Goal: Task Accomplishment & Management: Manage account settings

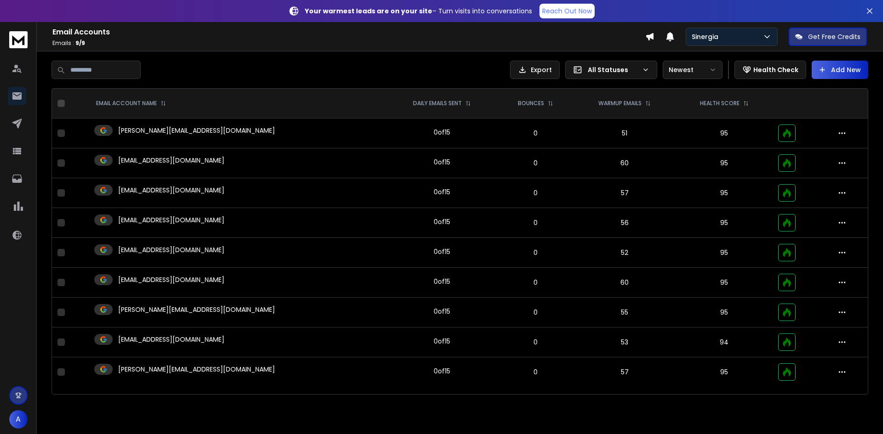
click at [716, 35] on p "Sinergia" at bounding box center [706, 36] width 30 height 9
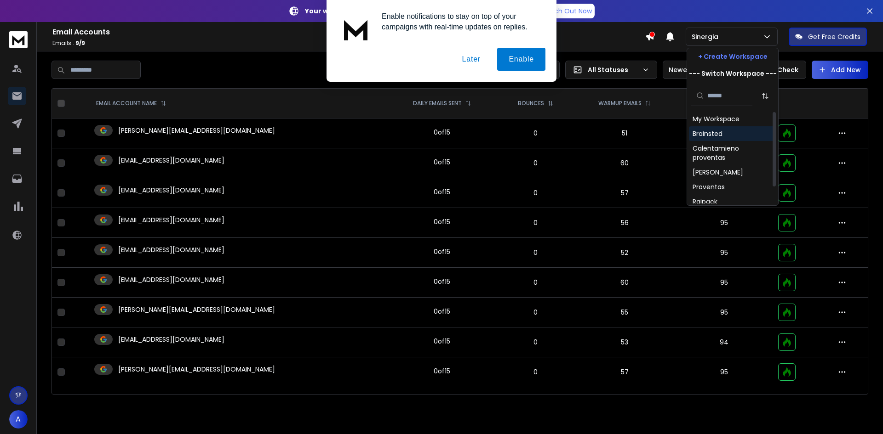
click at [713, 133] on div "Brainsted" at bounding box center [707, 133] width 30 height 9
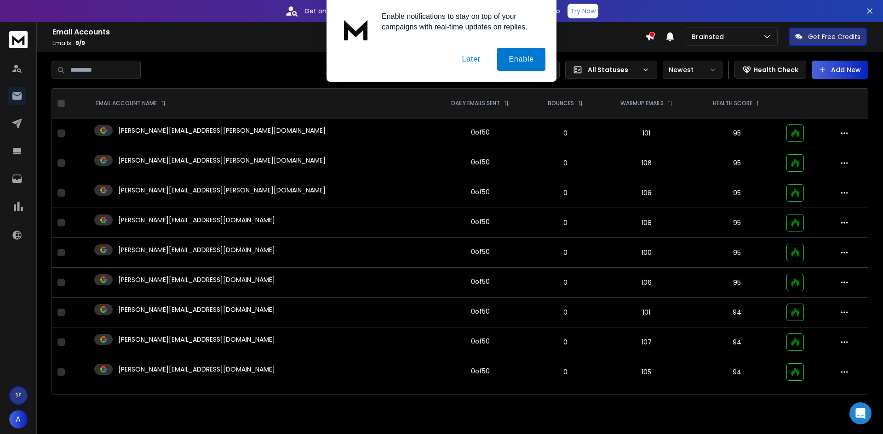
click at [759, 38] on div "Enable notifications to stay on top of your campaigns with real-time updates on…" at bounding box center [441, 41] width 883 height 82
click at [18, 127] on icon at bounding box center [17, 124] width 10 height 10
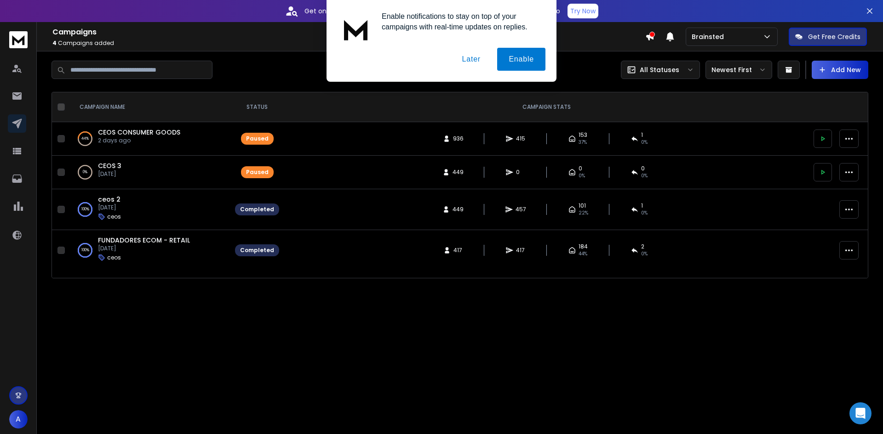
click at [151, 133] on span "CEOS CONSUMER GOODS" at bounding box center [139, 132] width 82 height 9
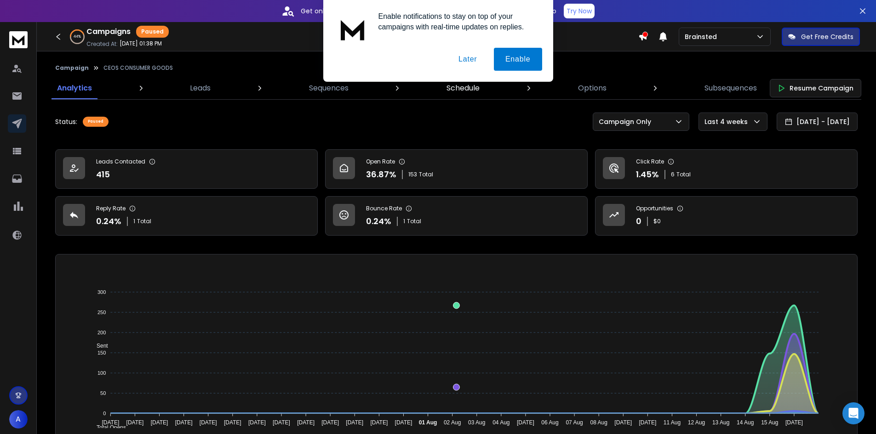
click at [476, 92] on p "Schedule" at bounding box center [462, 88] width 33 height 11
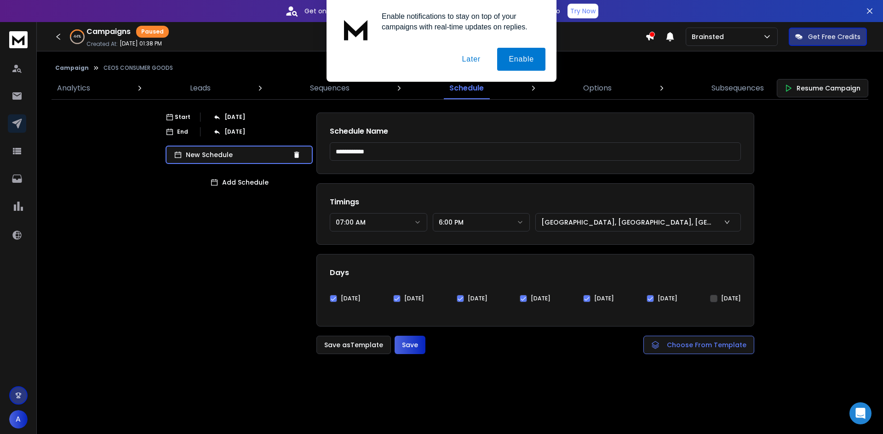
click at [648, 300] on button "Saturday" at bounding box center [649, 298] width 7 height 7
click at [402, 217] on button "07:00 AM" at bounding box center [378, 222] width 97 height 18
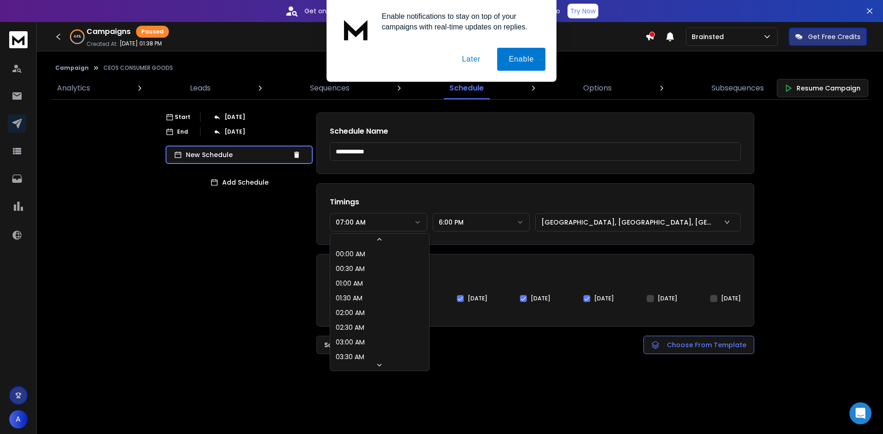
scroll to position [108, 0]
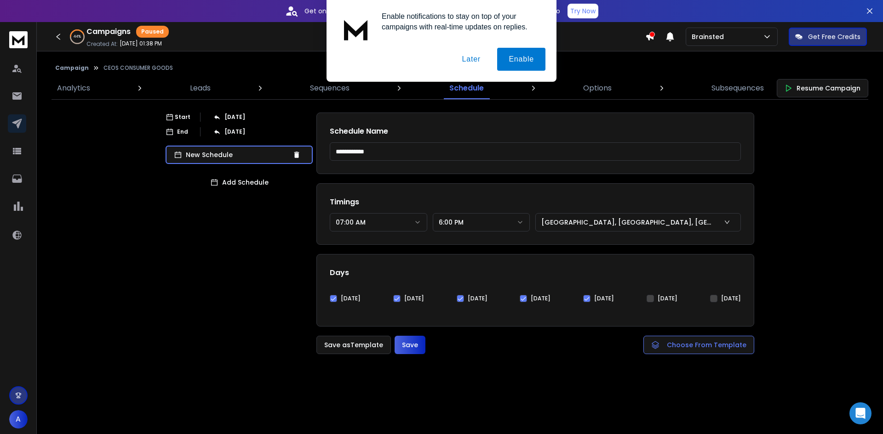
click at [502, 228] on button "6:00 PM" at bounding box center [481, 222] width 97 height 18
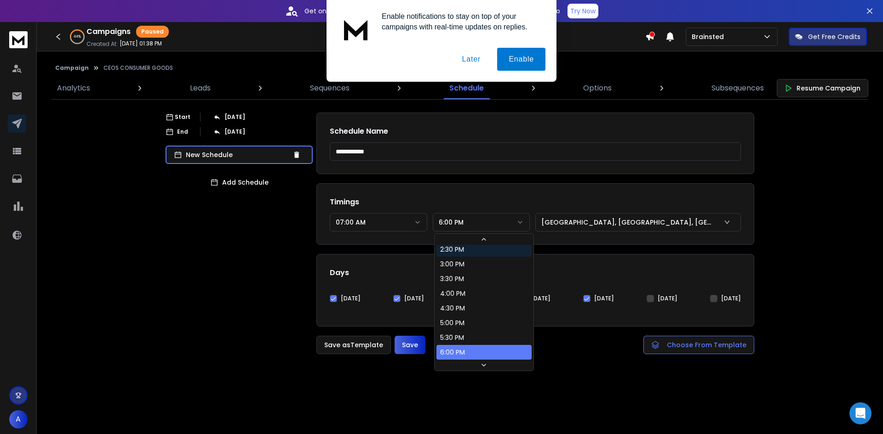
scroll to position [196, 0]
select select "********"
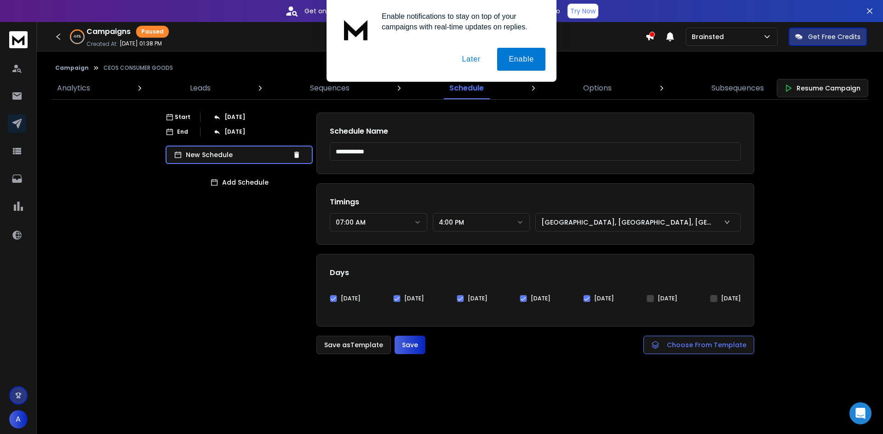
click at [410, 343] on button "Save" at bounding box center [409, 345] width 31 height 18
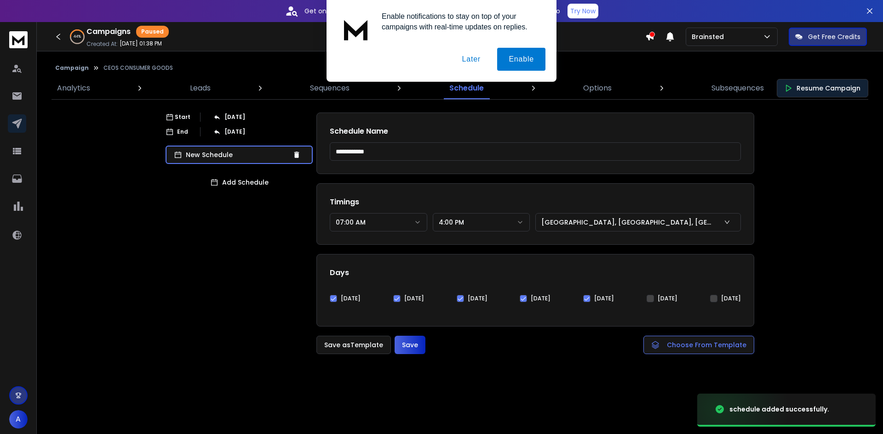
click at [822, 87] on button "Resume Campaign" at bounding box center [821, 88] width 91 height 18
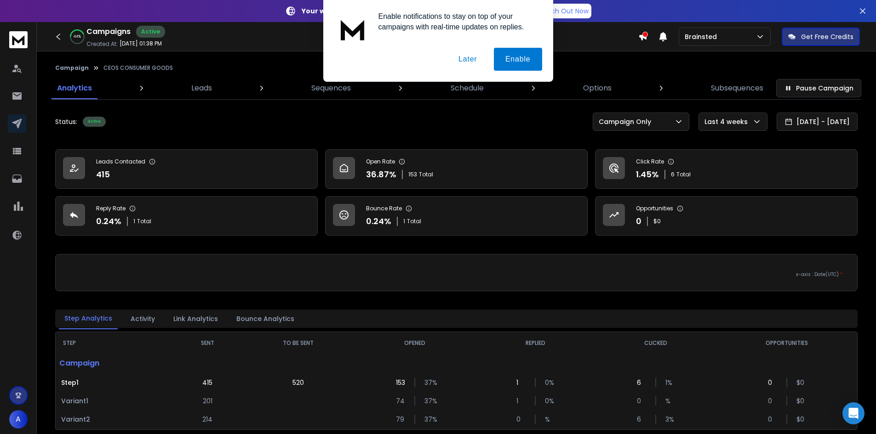
click at [468, 56] on button "Later" at bounding box center [467, 59] width 41 height 23
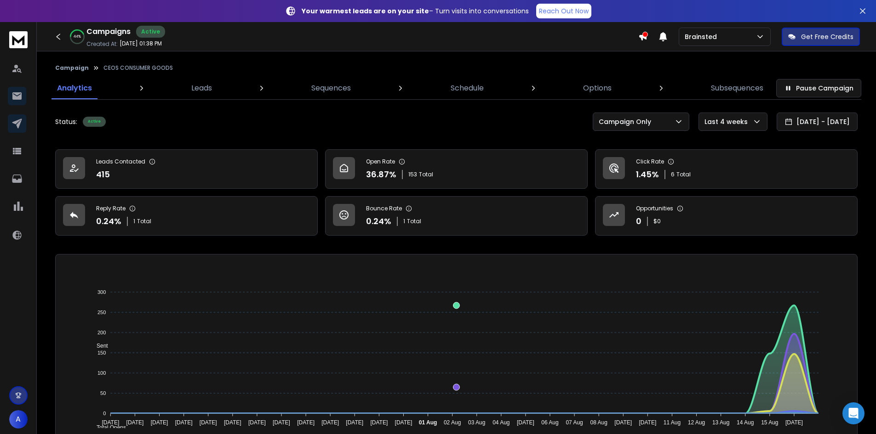
click at [24, 92] on link at bounding box center [17, 96] width 18 height 18
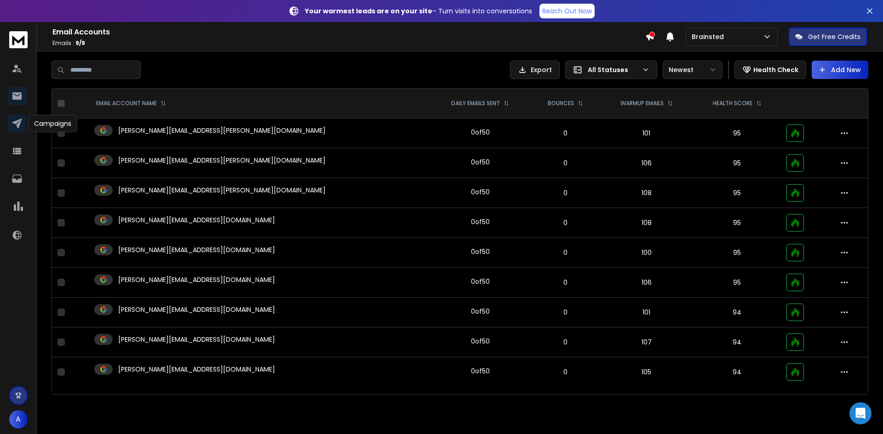
click at [17, 126] on icon at bounding box center [17, 124] width 10 height 10
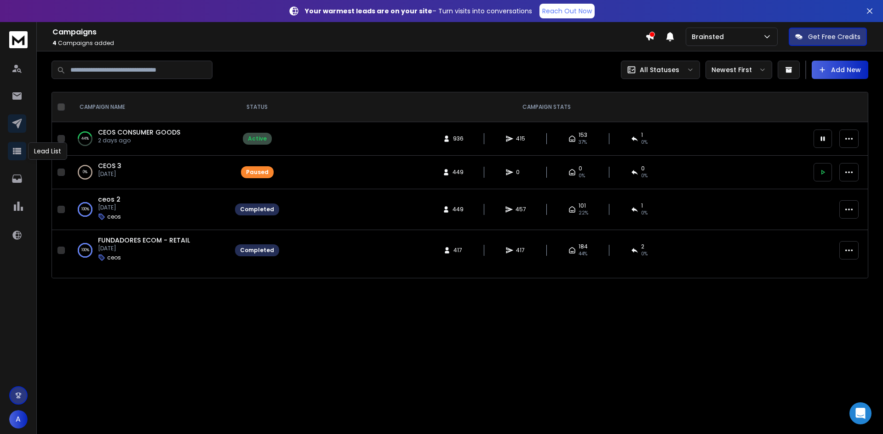
click at [17, 160] on link at bounding box center [17, 151] width 18 height 18
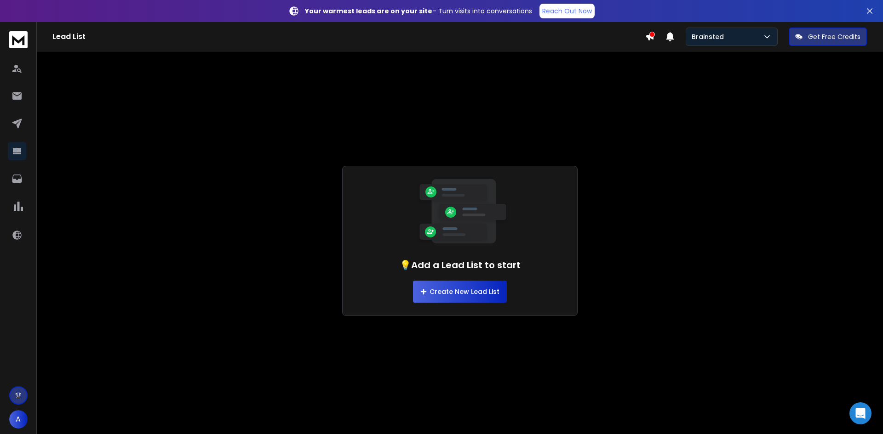
click at [725, 34] on p "Brainsted" at bounding box center [709, 36] width 36 height 9
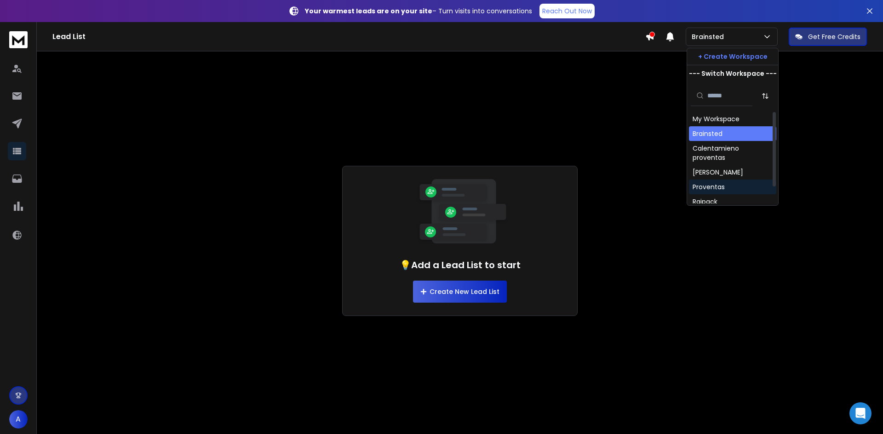
click at [716, 188] on div "Proventas" at bounding box center [708, 187] width 32 height 9
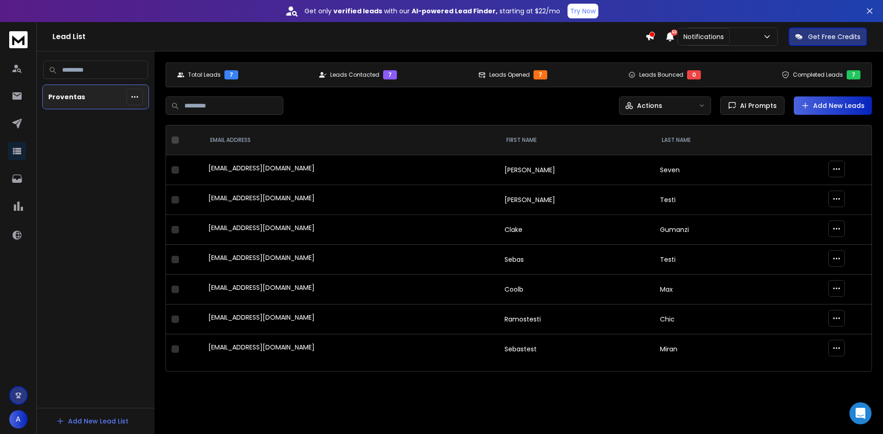
click at [674, 33] on span "50" at bounding box center [674, 32] width 6 height 6
